Goal: Task Accomplishment & Management: Use online tool/utility

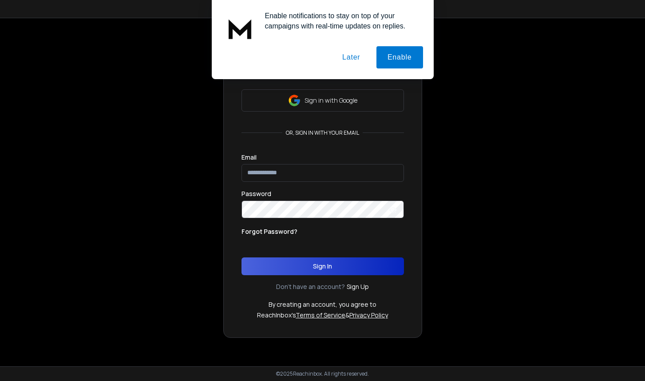
drag, startPoint x: 347, startPoint y: 57, endPoint x: 381, endPoint y: 143, distance: 91.9
click at [347, 57] on button "Later" at bounding box center [351, 57] width 40 height 22
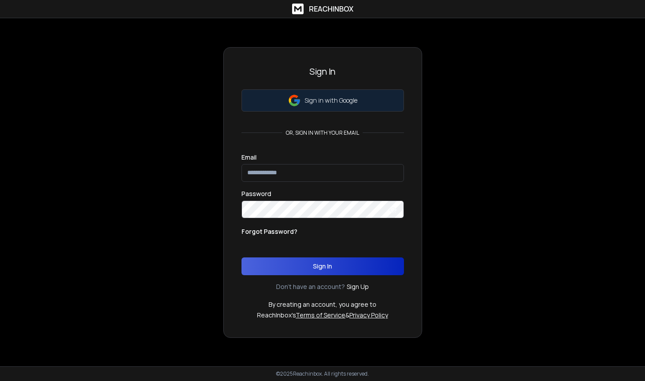
drag, startPoint x: 360, startPoint y: 172, endPoint x: 351, endPoint y: 108, distance: 65.0
click at [360, 172] on input "email" at bounding box center [323, 173] width 163 height 18
click at [352, 100] on p "Sign in with Google" at bounding box center [331, 100] width 53 height 9
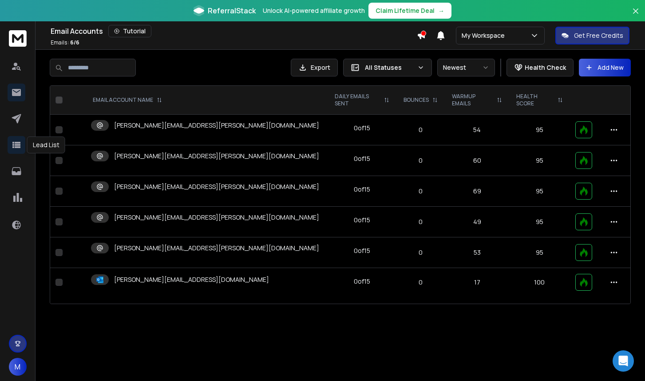
click at [17, 151] on link at bounding box center [17, 145] width 18 height 18
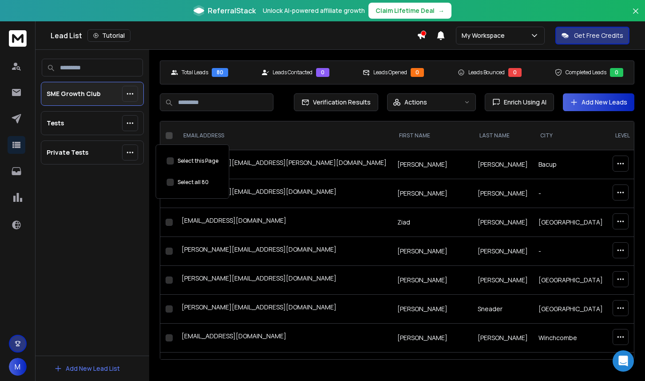
click at [168, 135] on button "Select this Page" at bounding box center [169, 135] width 7 height 7
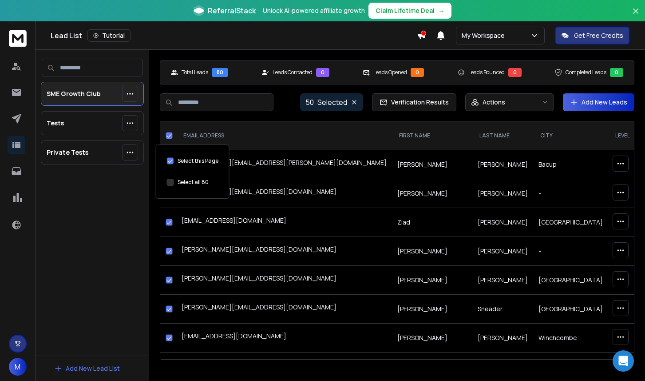
click at [182, 183] on label "Select all 80" at bounding box center [193, 182] width 31 height 7
click at [170, 183] on button "Select this Page" at bounding box center [170, 182] width 7 height 7
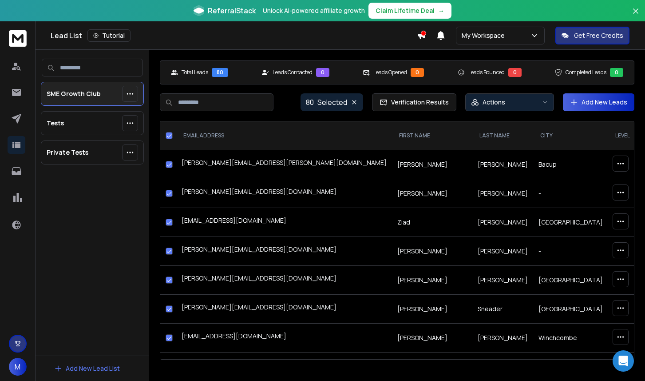
click at [495, 108] on button "Actions" at bounding box center [510, 102] width 89 height 18
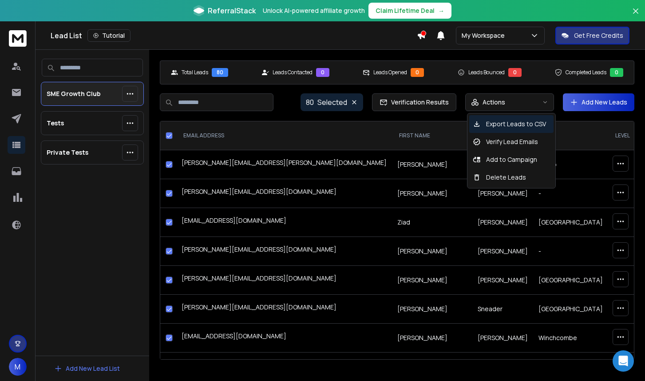
click at [518, 124] on p "Export Leads to CSV" at bounding box center [517, 124] width 64 height 12
